Goal: Transaction & Acquisition: Subscribe to service/newsletter

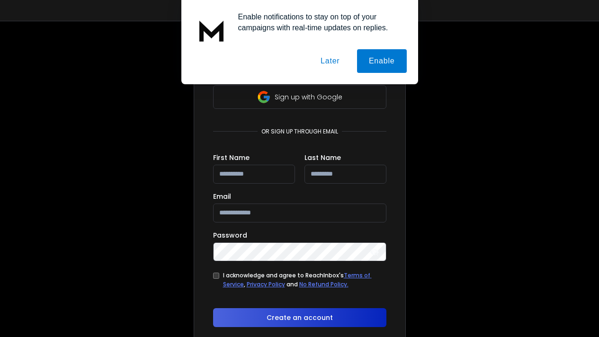
click at [328, 63] on button "Later" at bounding box center [330, 61] width 43 height 24
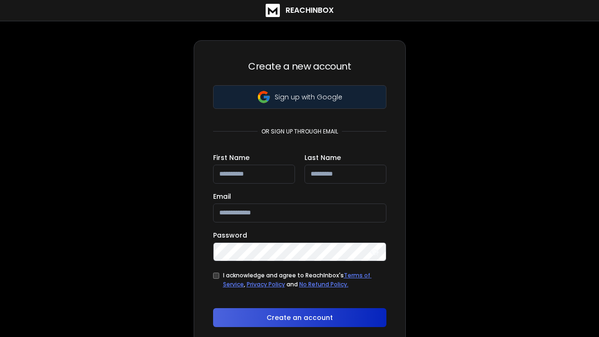
click at [284, 100] on p "Sign up with Google" at bounding box center [309, 96] width 68 height 9
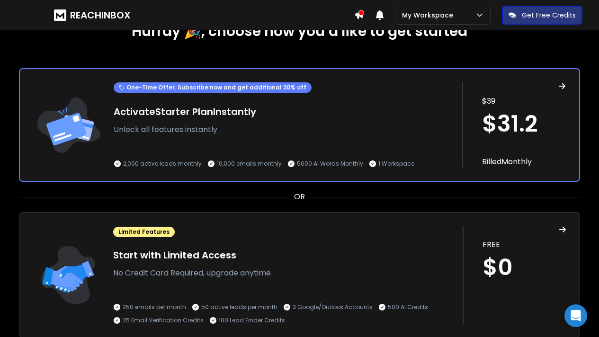
scroll to position [35, 0]
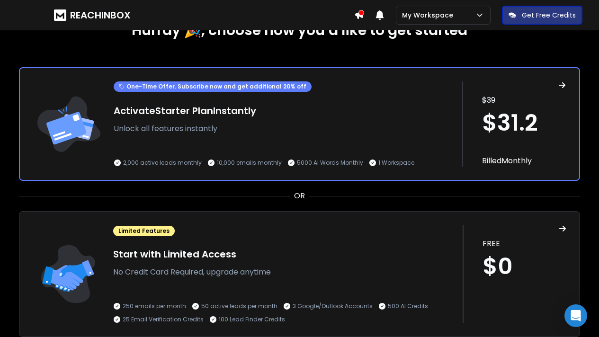
click at [474, 127] on div "$ 39 $ 31.2 Billed Monthly" at bounding box center [514, 123] width 104 height 85
